Goal: Task Accomplishment & Management: Manage account settings

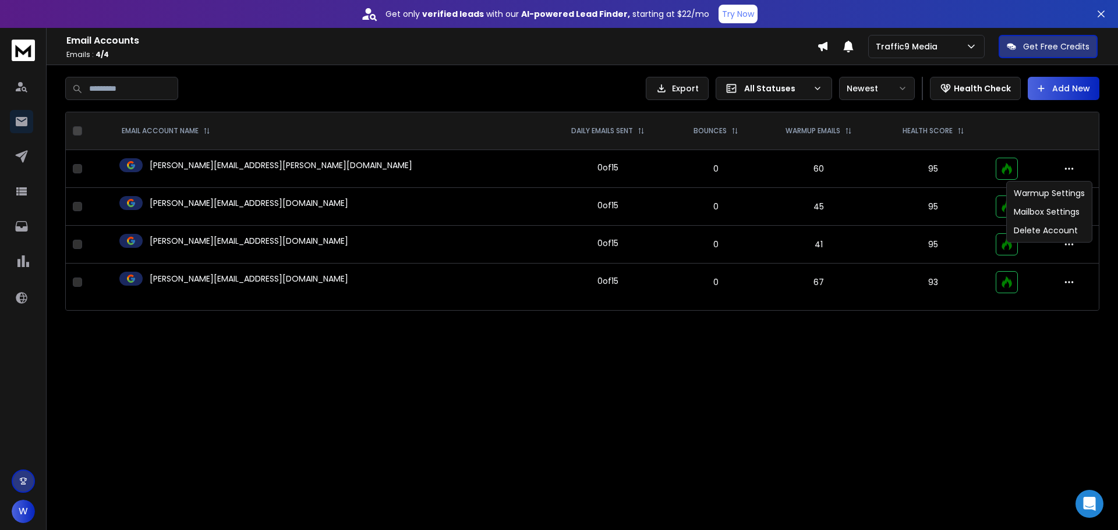
click at [1063, 168] on icon at bounding box center [1068, 169] width 10 height 10
click at [1064, 169] on icon at bounding box center [1068, 169] width 9 height 2
click at [970, 334] on div "Get only verified leads with our AI-powered Lead Finder, starting at $22/mo Try…" at bounding box center [559, 265] width 1118 height 530
click at [183, 279] on p "[PERSON_NAME][EMAIL_ADDRESS][DOMAIN_NAME]" at bounding box center [249, 279] width 198 height 12
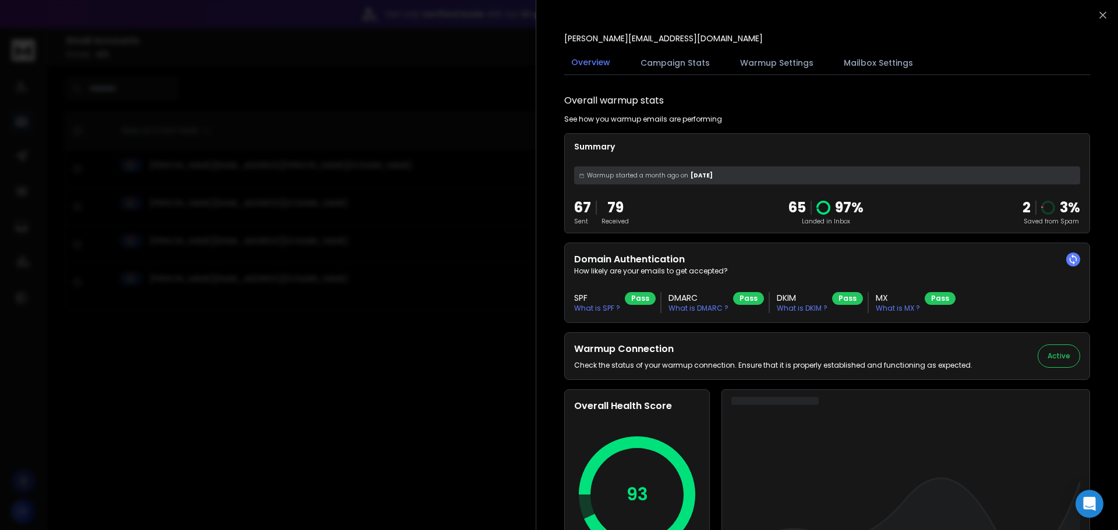
click at [772, 58] on button "Warmup Settings" at bounding box center [776, 63] width 87 height 26
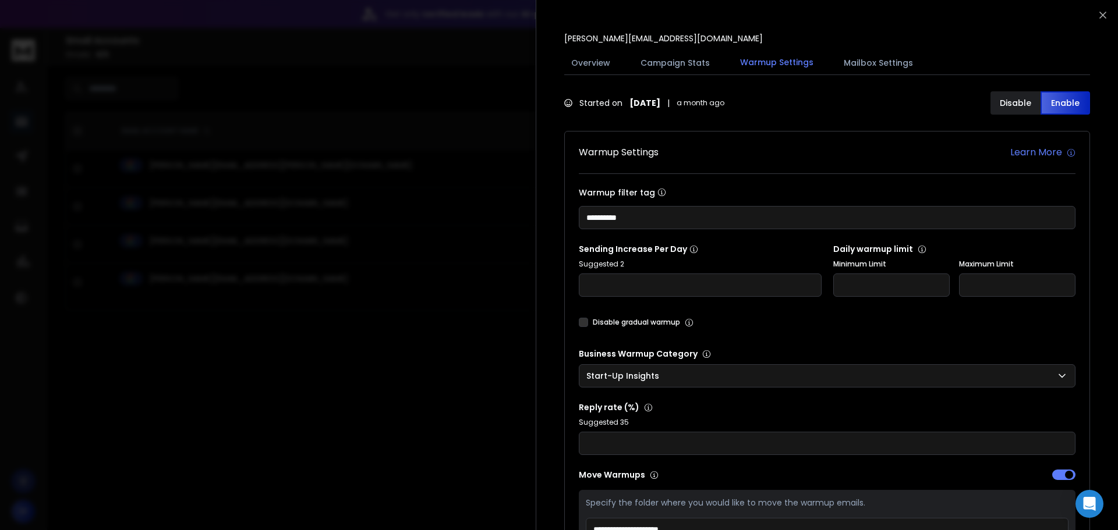
click at [671, 61] on button "Campaign Stats" at bounding box center [674, 63] width 83 height 26
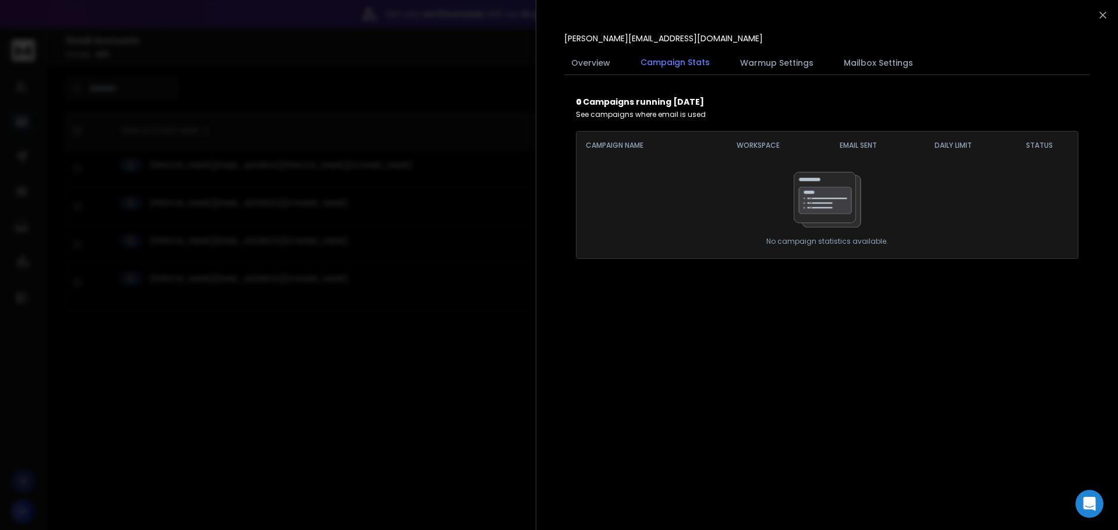
click at [599, 64] on button "Overview" at bounding box center [590, 63] width 53 height 26
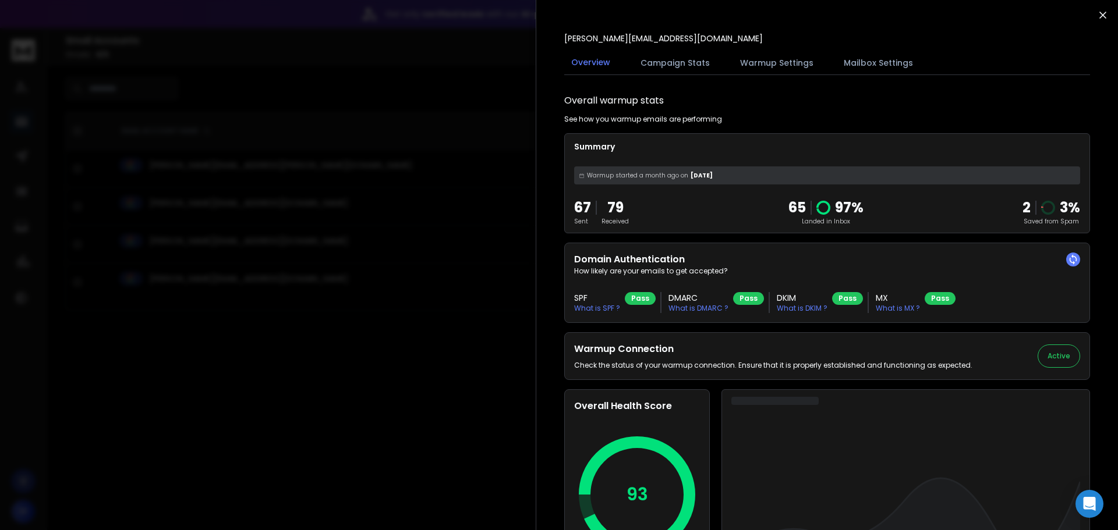
click at [1101, 13] on icon "button" at bounding box center [1103, 15] width 6 height 6
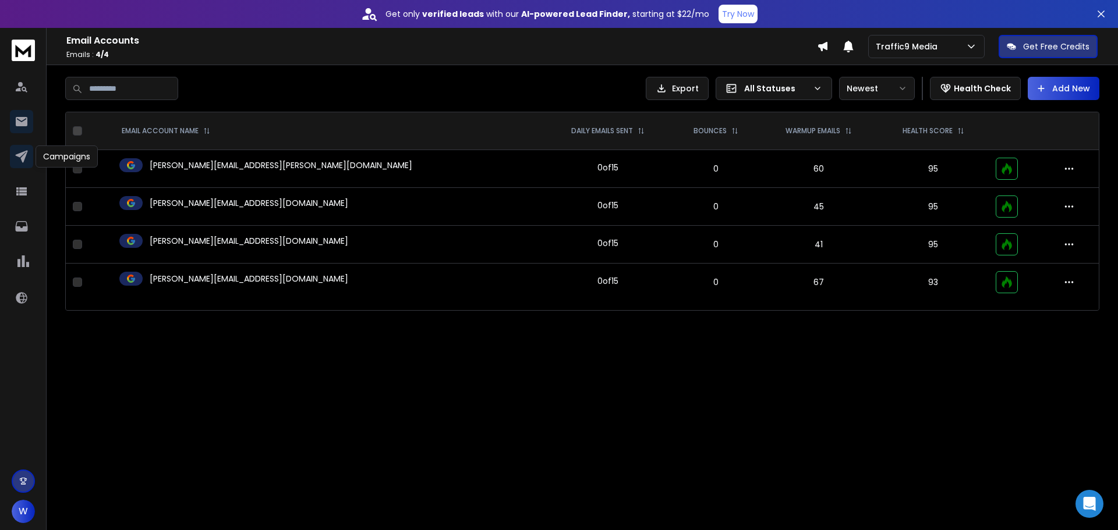
click at [24, 158] on icon at bounding box center [21, 156] width 12 height 12
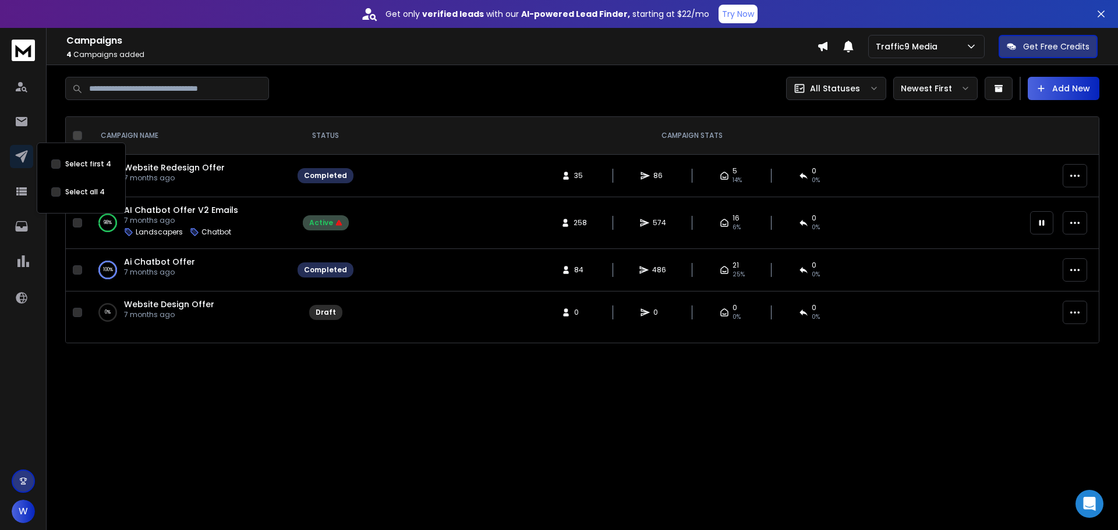
click at [77, 136] on button "Select first 4" at bounding box center [77, 135] width 9 height 9
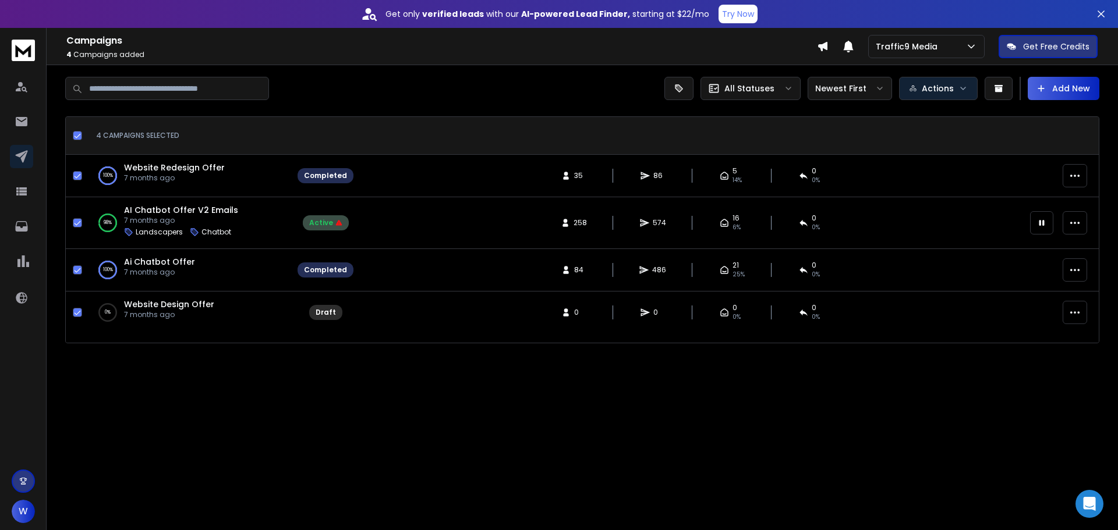
click at [967, 93] on icon "button" at bounding box center [962, 88] width 9 height 9
click at [994, 119] on th at bounding box center [691, 136] width 662 height 38
click at [973, 94] on button "Actions" at bounding box center [938, 88] width 79 height 23
click at [931, 171] on p "Delete" at bounding box center [939, 171] width 27 height 12
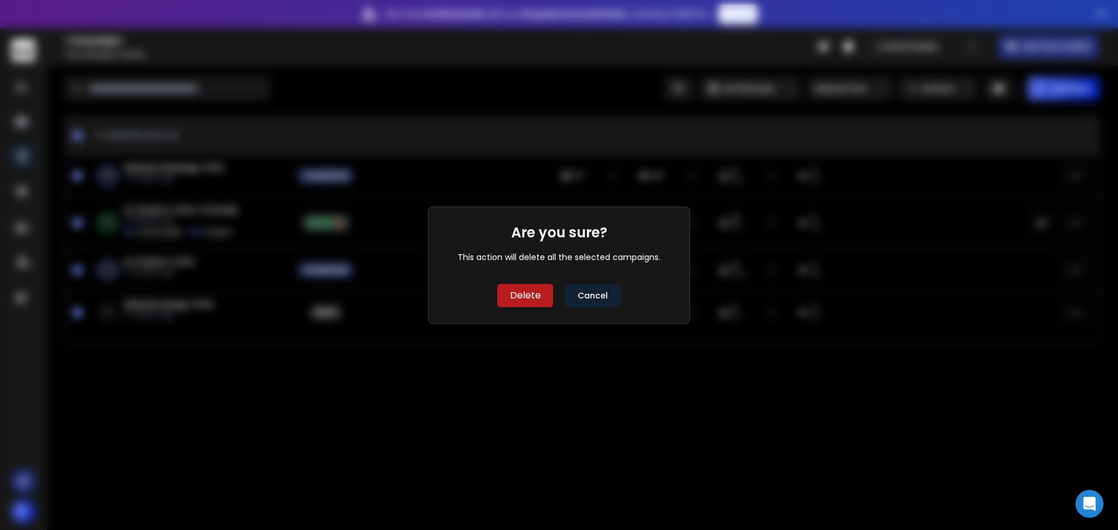
click at [520, 297] on p "delete" at bounding box center [525, 296] width 31 height 14
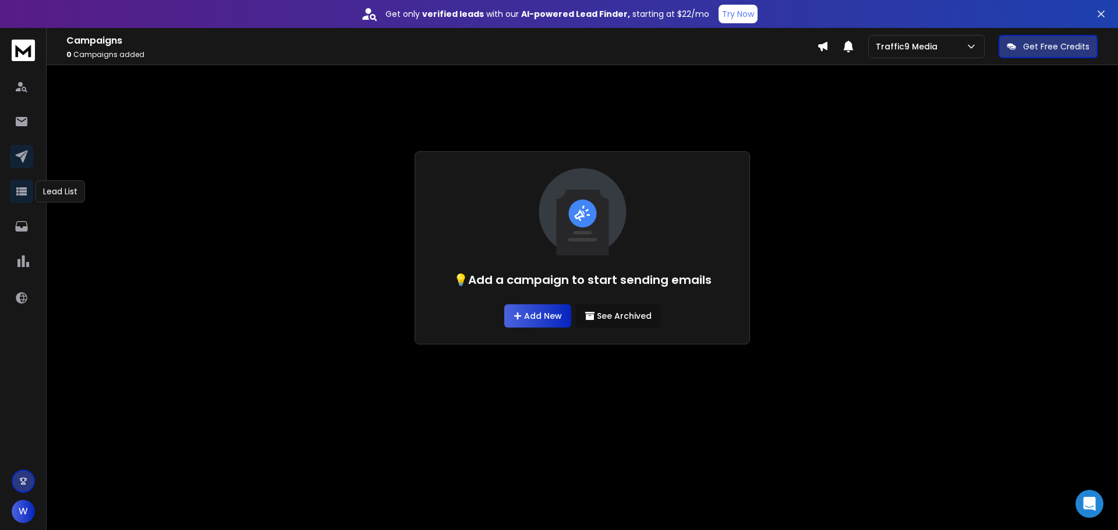
click at [18, 190] on icon at bounding box center [21, 191] width 10 height 8
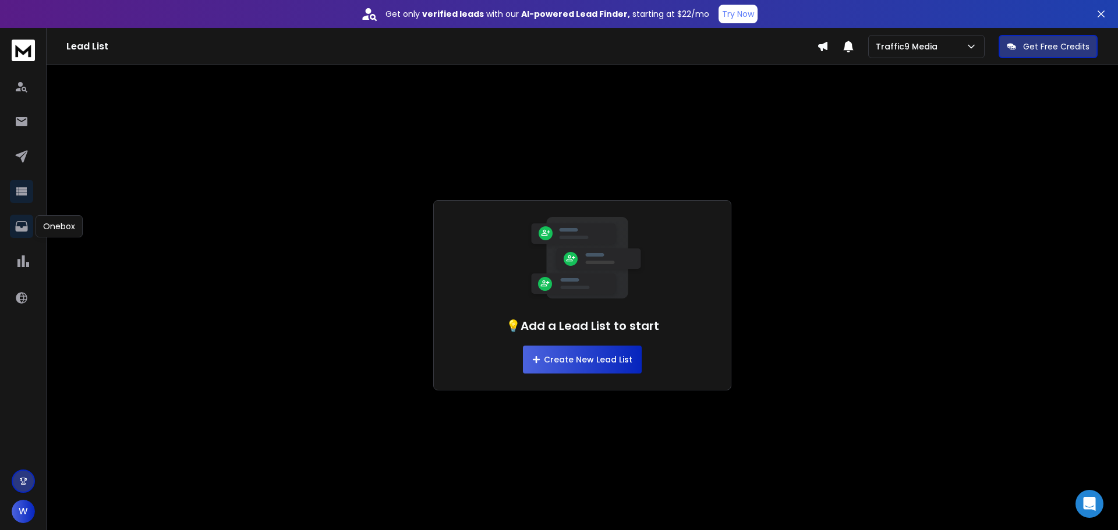
click at [23, 228] on icon at bounding box center [21, 226] width 12 height 10
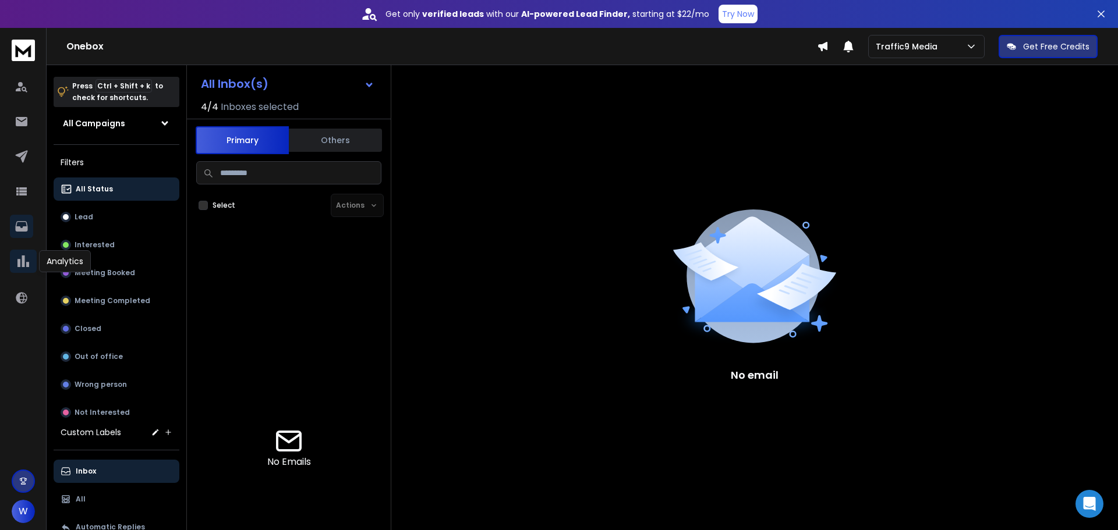
click at [26, 261] on icon at bounding box center [23, 261] width 17 height 17
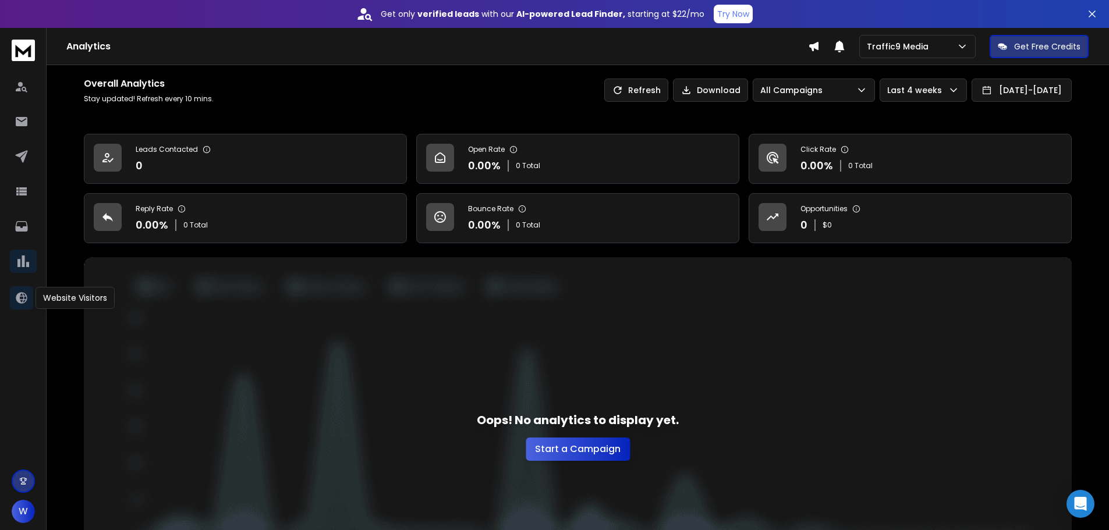
click at [20, 300] on icon at bounding box center [22, 298] width 12 height 12
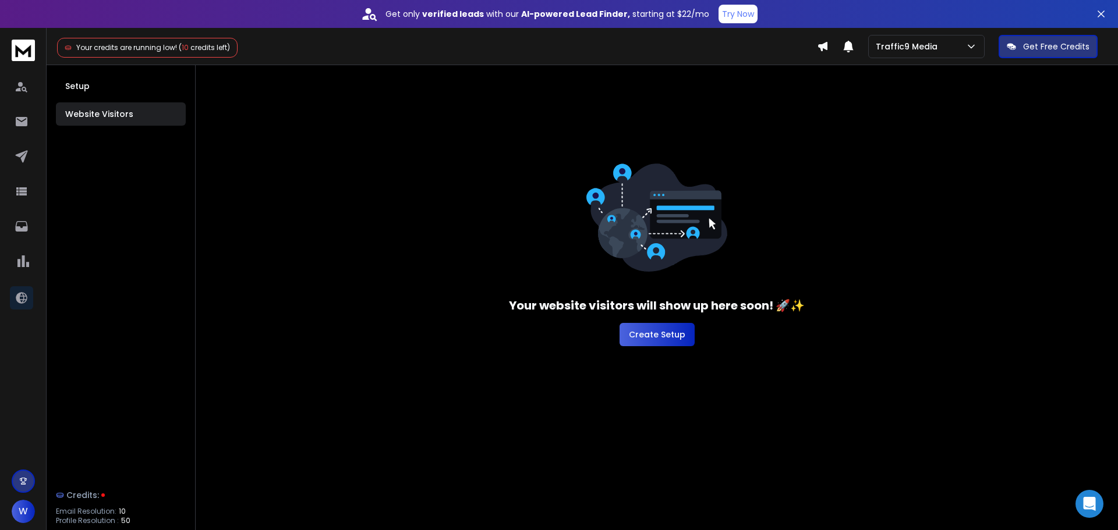
click at [26, 52] on img at bounding box center [23, 51] width 23 height 22
